Goal: Ask a question

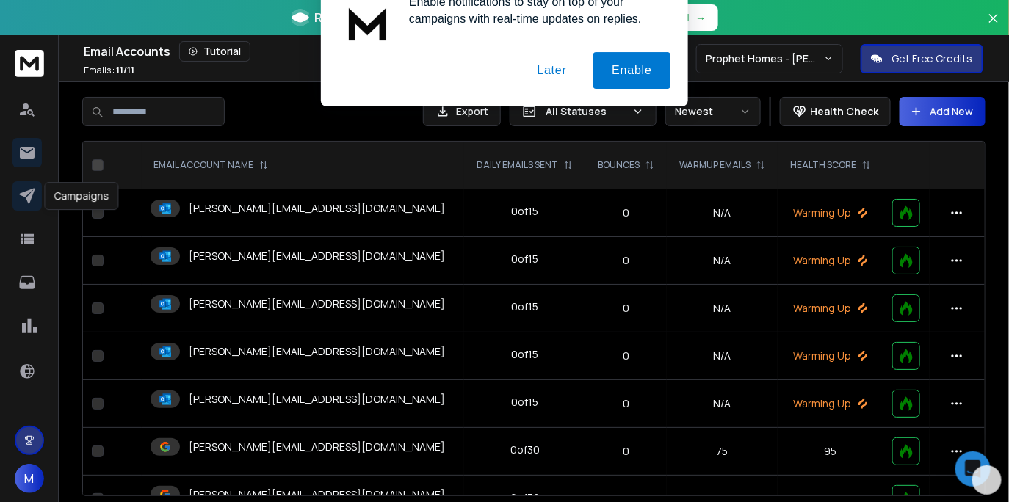
click at [23, 195] on icon at bounding box center [26, 196] width 15 height 15
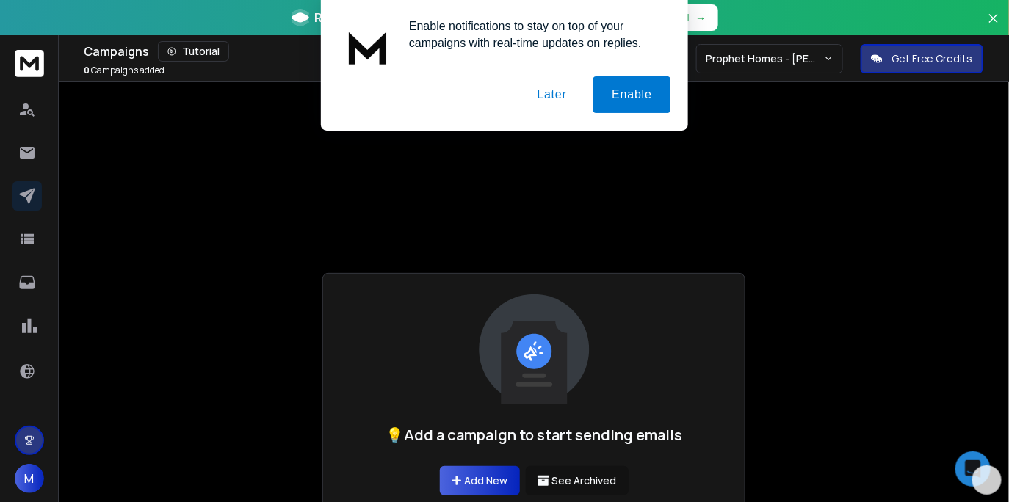
click at [559, 90] on button "Later" at bounding box center [551, 94] width 66 height 37
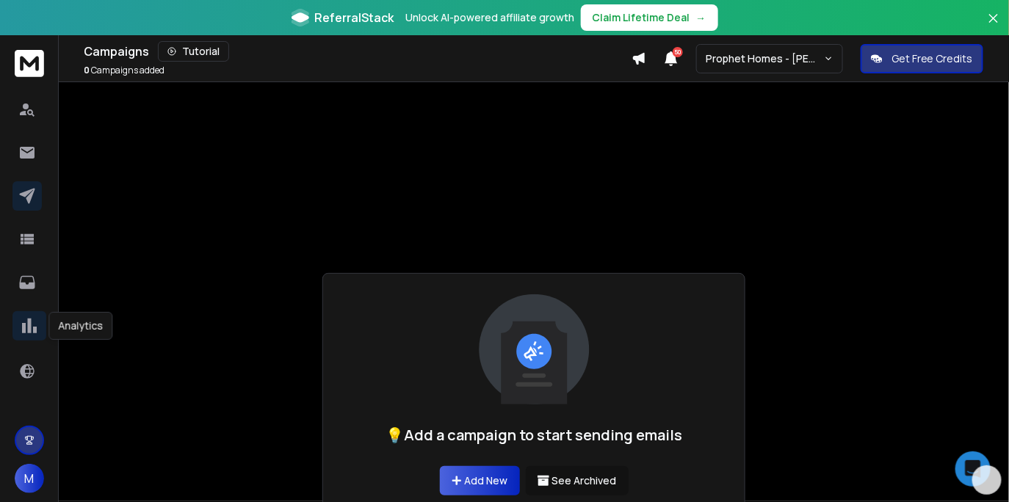
click at [21, 327] on icon at bounding box center [29, 326] width 22 height 22
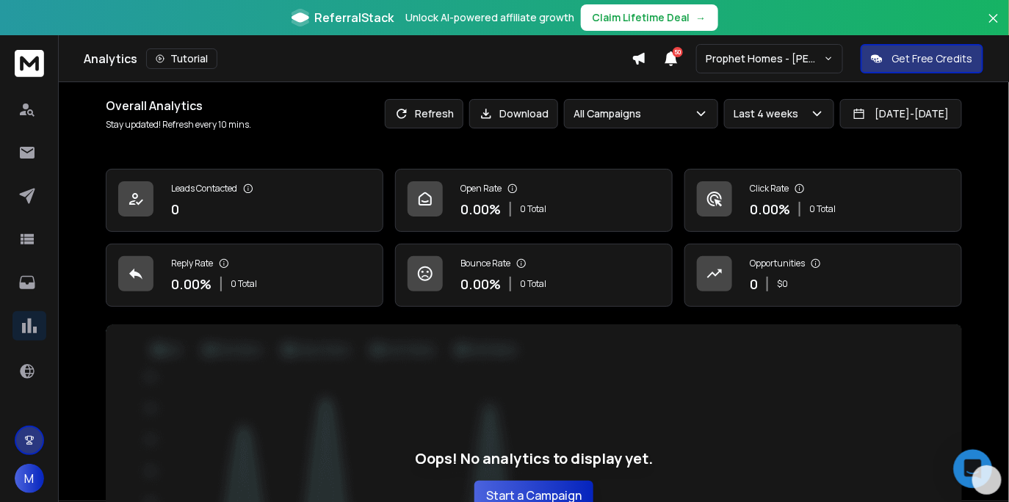
click at [970, 452] on body "ReferralStack Unlock AI-powered affiliate growth Lifetime Deals available! Clai…" at bounding box center [504, 306] width 1009 height 612
click at [970, 458] on div "Open Intercom Messenger" at bounding box center [972, 469] width 39 height 39
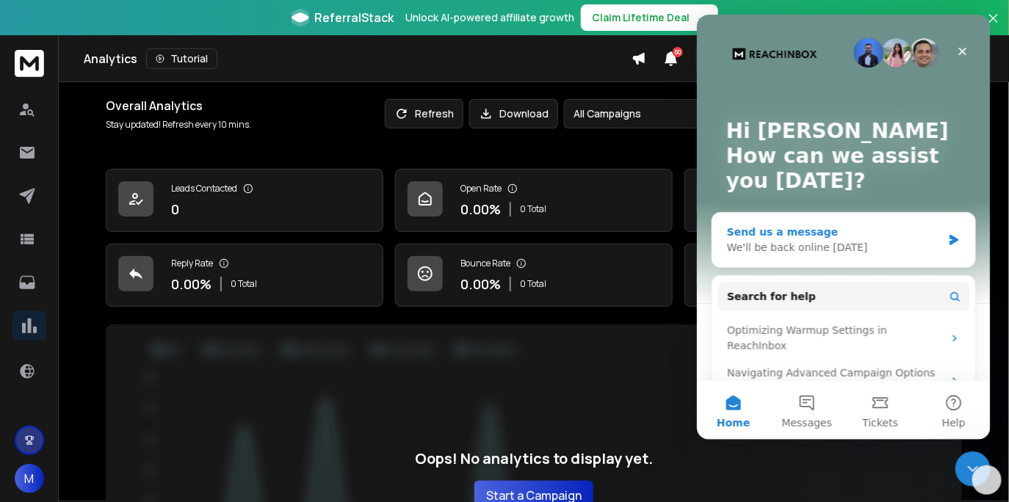
click at [813, 225] on div "Send us a message" at bounding box center [833, 231] width 215 height 15
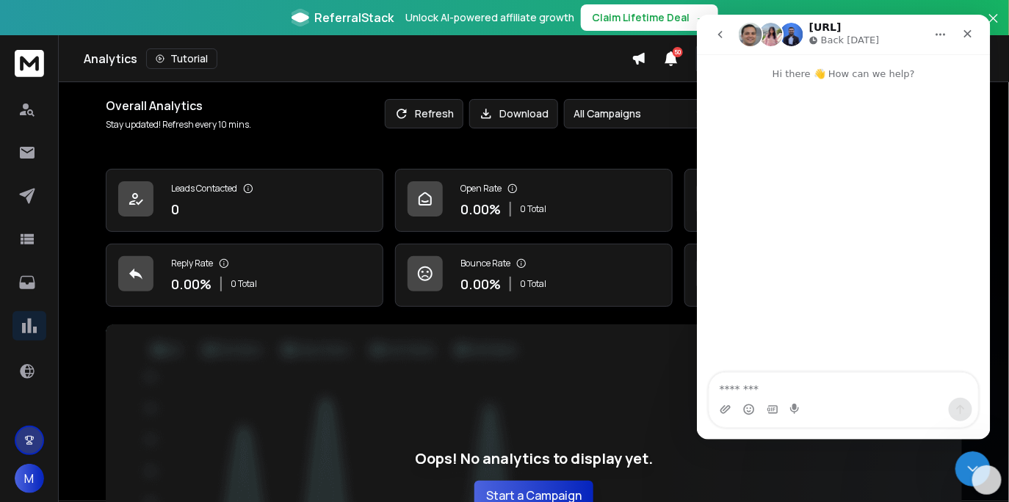
click at [781, 384] on textarea "Message…" at bounding box center [842, 384] width 269 height 25
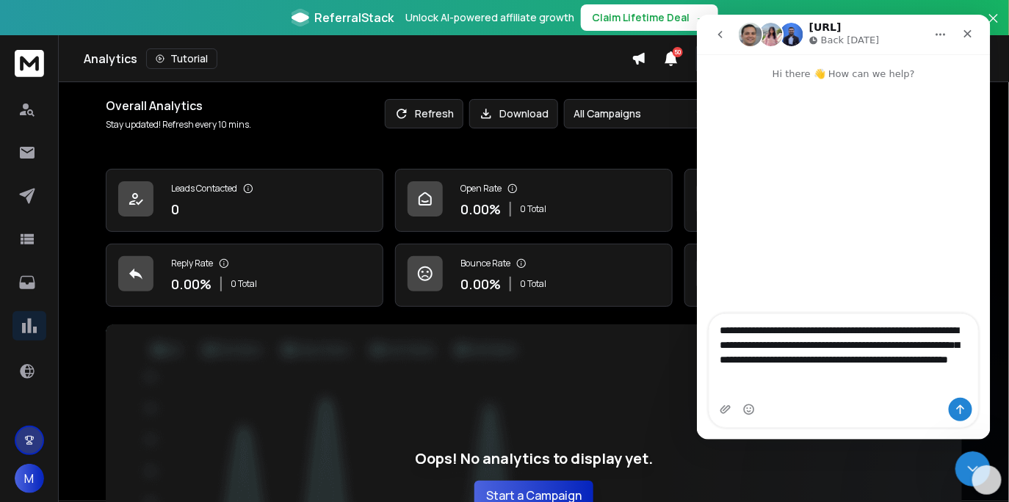
type textarea "**********"
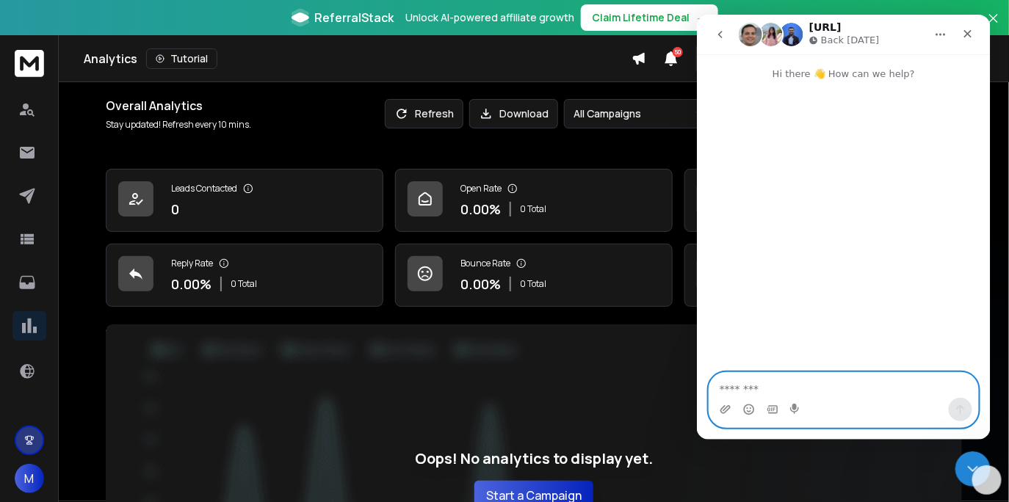
paste textarea "**********"
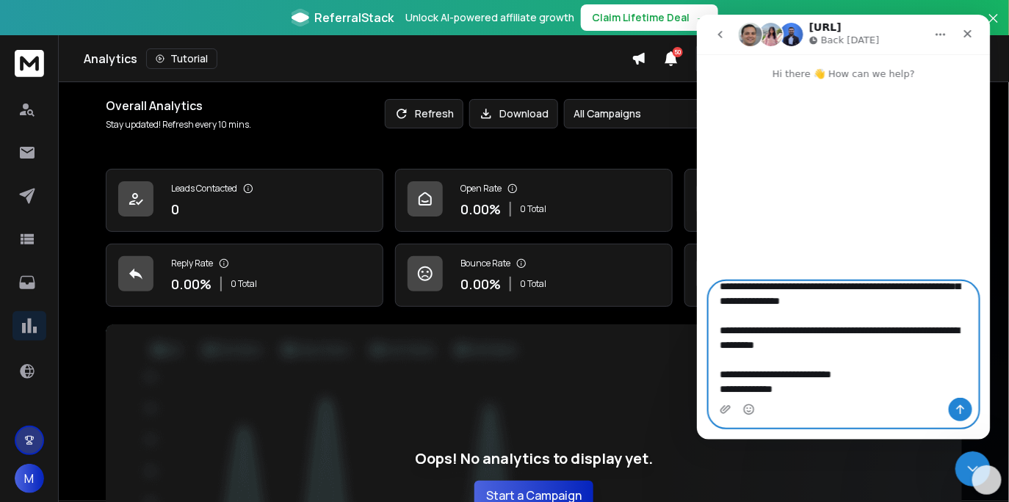
scroll to position [156, 0]
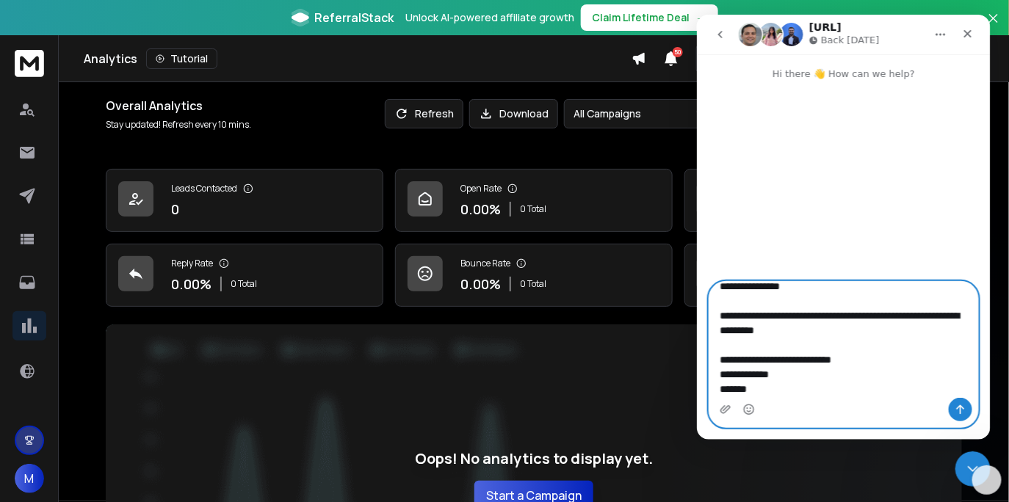
type textarea "**********"
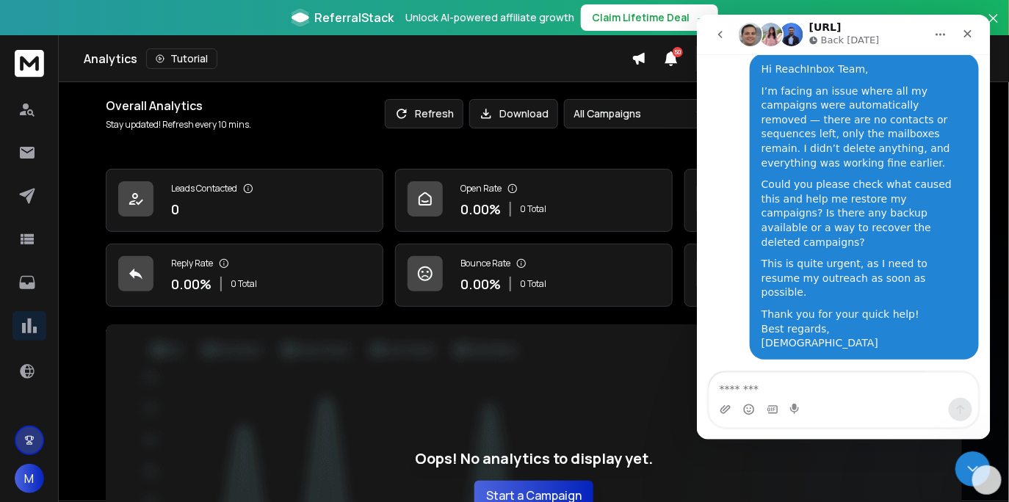
scroll to position [169, 0]
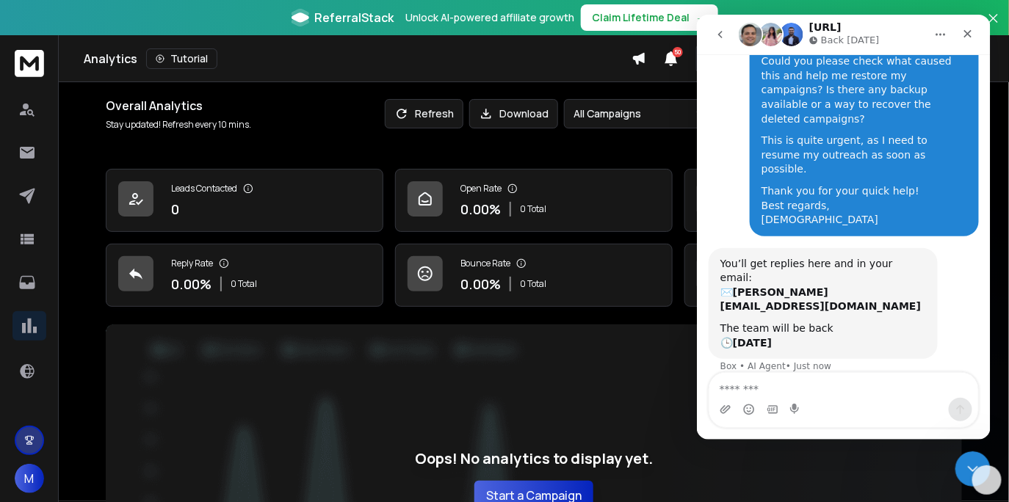
click at [799, 321] on div "The team will be back 🕒 [DATE]" at bounding box center [822, 335] width 206 height 29
click at [824, 256] on div "You’ll get replies here and in your email: ✉️ [PERSON_NAME][EMAIL_ADDRESS][DOMA…" at bounding box center [822, 284] width 206 height 57
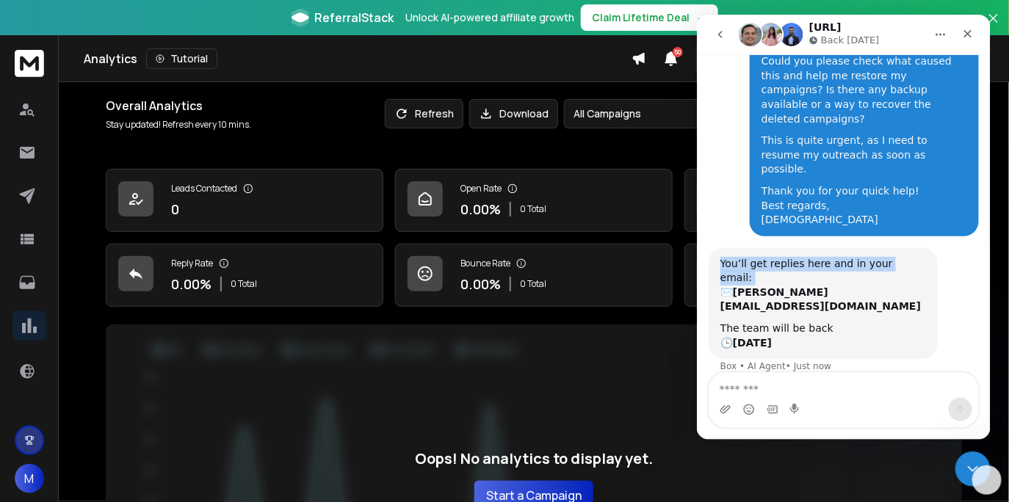
click at [824, 256] on div "You’ll get replies here and in your email: ✉️ [PERSON_NAME][EMAIL_ADDRESS][DOMA…" at bounding box center [822, 284] width 206 height 57
click at [657, 313] on div "Leads Contacted 0 Open Rate 0.00 % 0 Total Click Rate 0.00 % 0 Total Reply Rate…" at bounding box center [534, 402] width 856 height 466
click at [626, 358] on img at bounding box center [534, 479] width 856 height 310
click at [960, 32] on div "Close" at bounding box center [966, 33] width 26 height 26
